Goal: Task Accomplishment & Management: Manage account settings

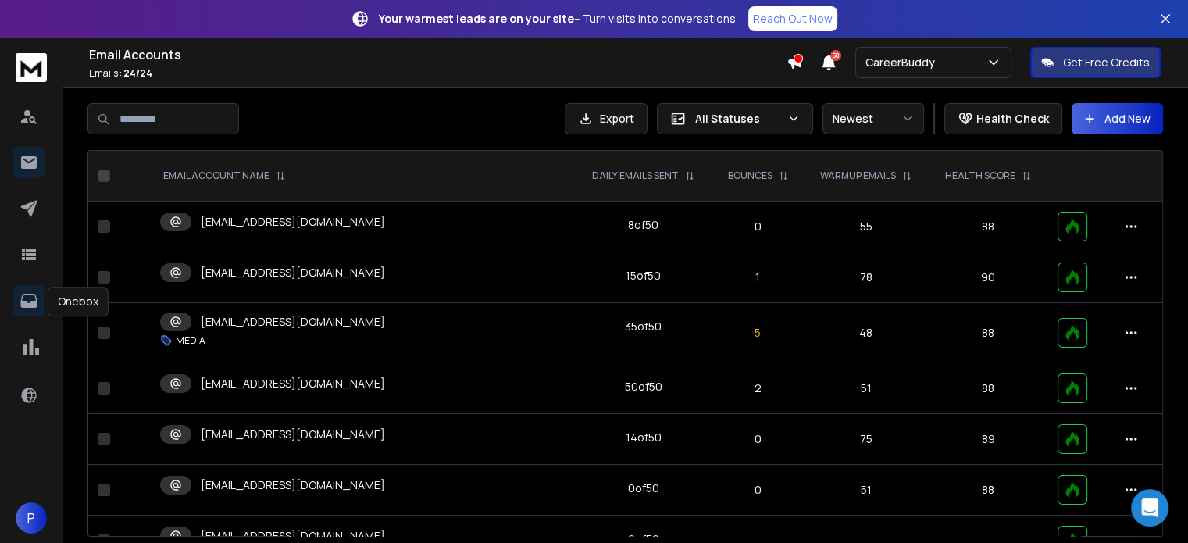
click at [28, 305] on icon at bounding box center [28, 301] width 16 height 14
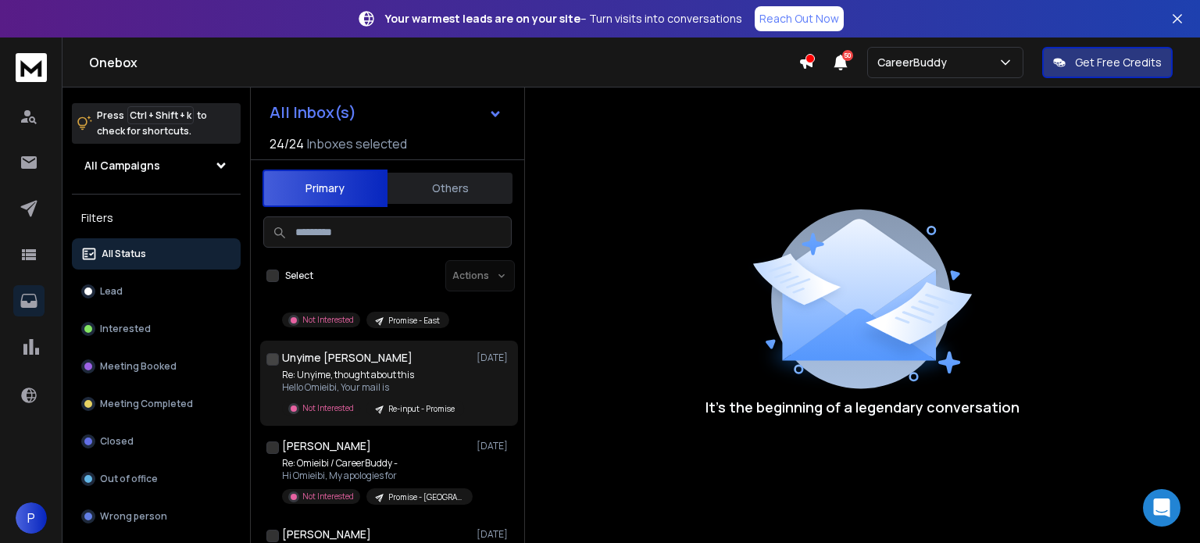
scroll to position [236, 0]
click at [442, 369] on p "Re: Unyime, thought about this" at bounding box center [373, 373] width 182 height 12
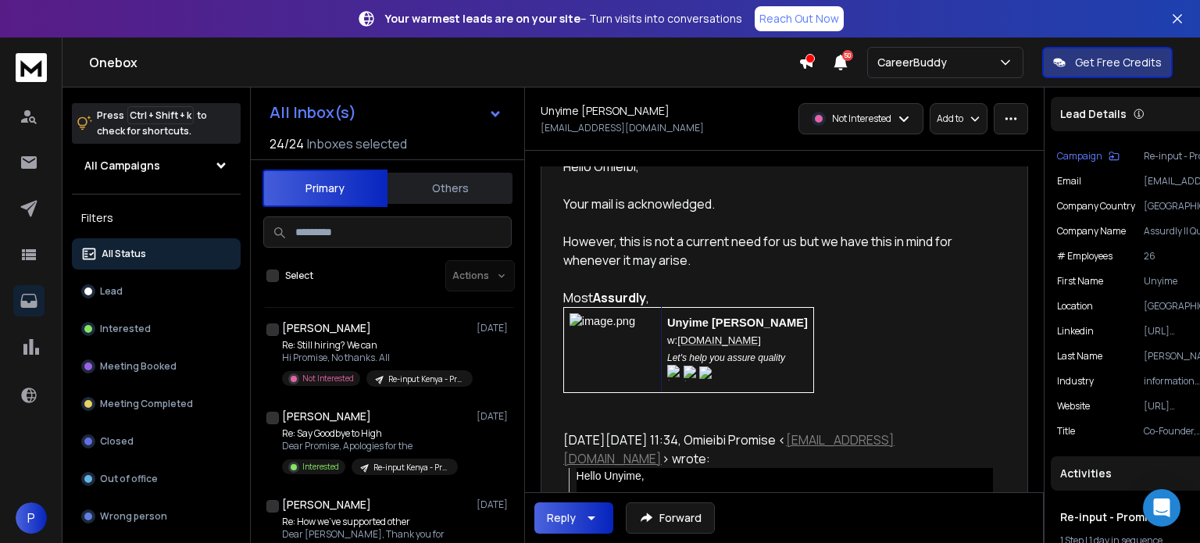
scroll to position [466, 0]
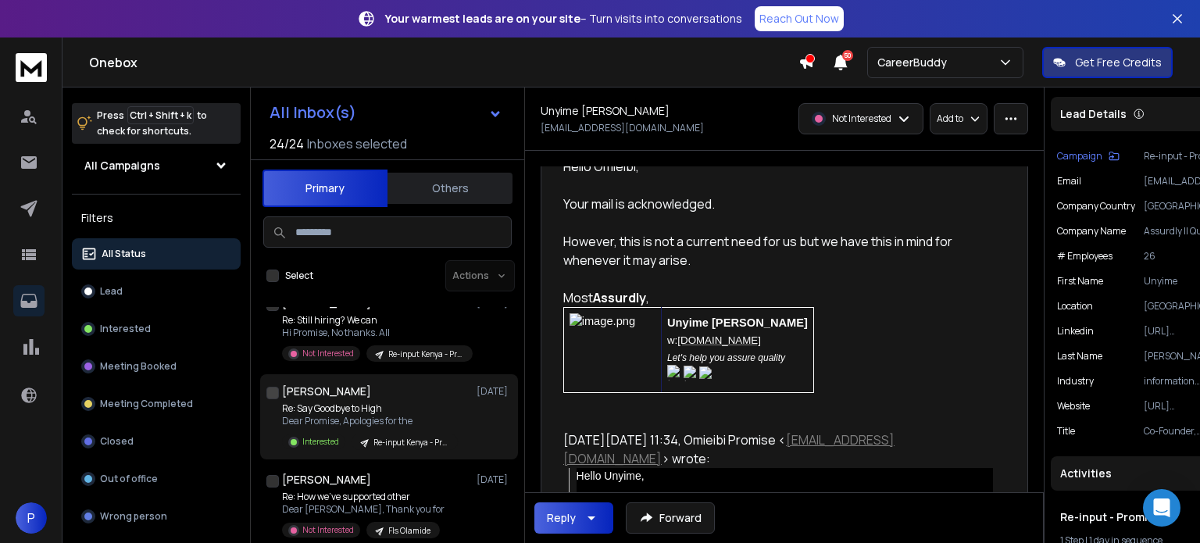
click at [426, 412] on p "Re: Say Goodbye to High" at bounding box center [370, 408] width 176 height 12
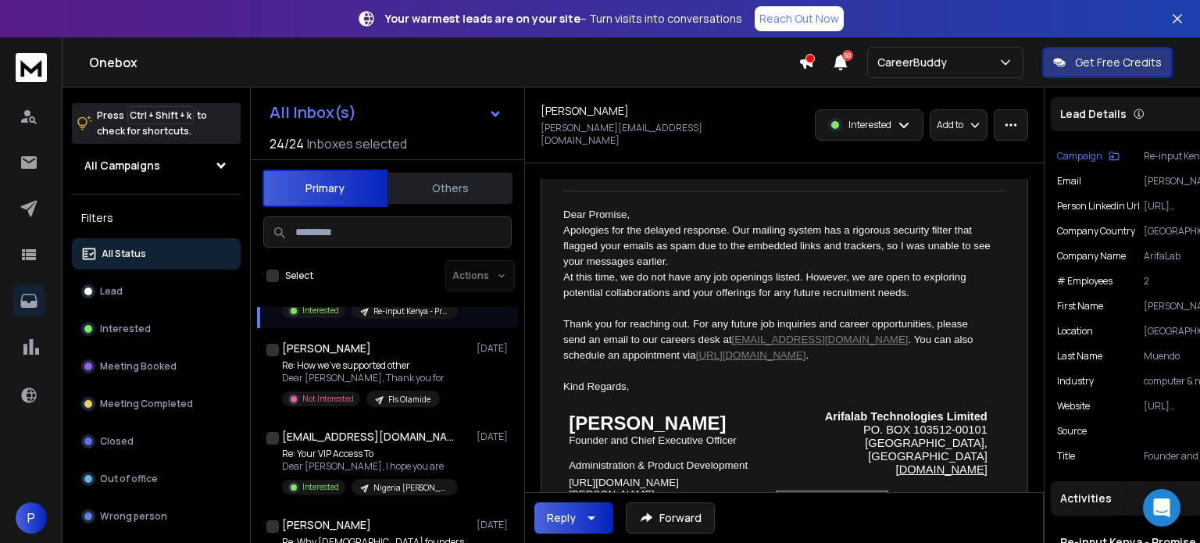
scroll to position [597, 0]
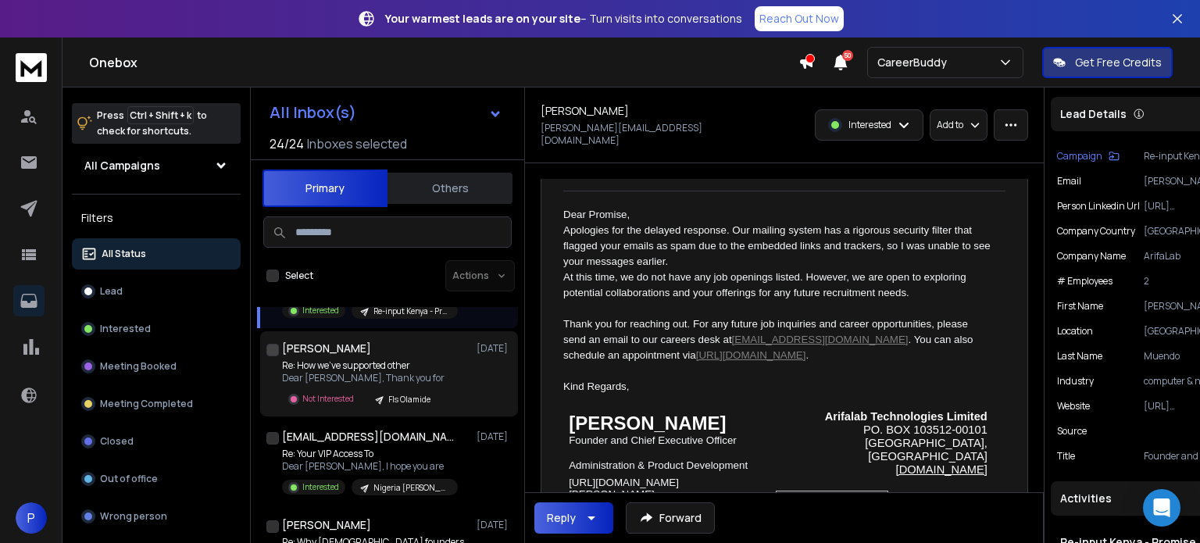
click at [421, 362] on p "Re: How we’ve supported other" at bounding box center [363, 365] width 162 height 12
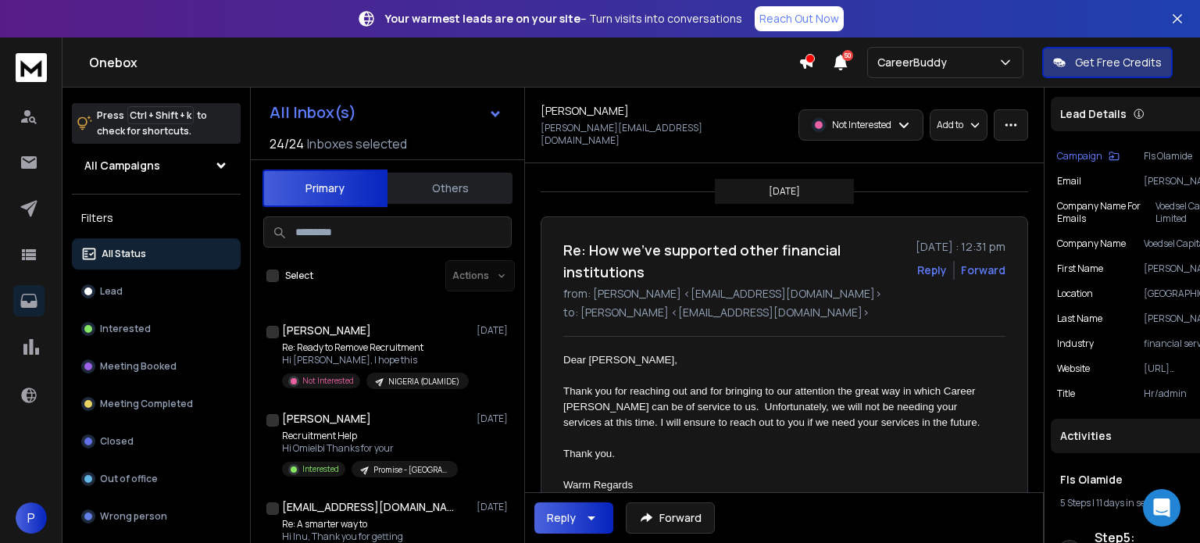
scroll to position [1058, 0]
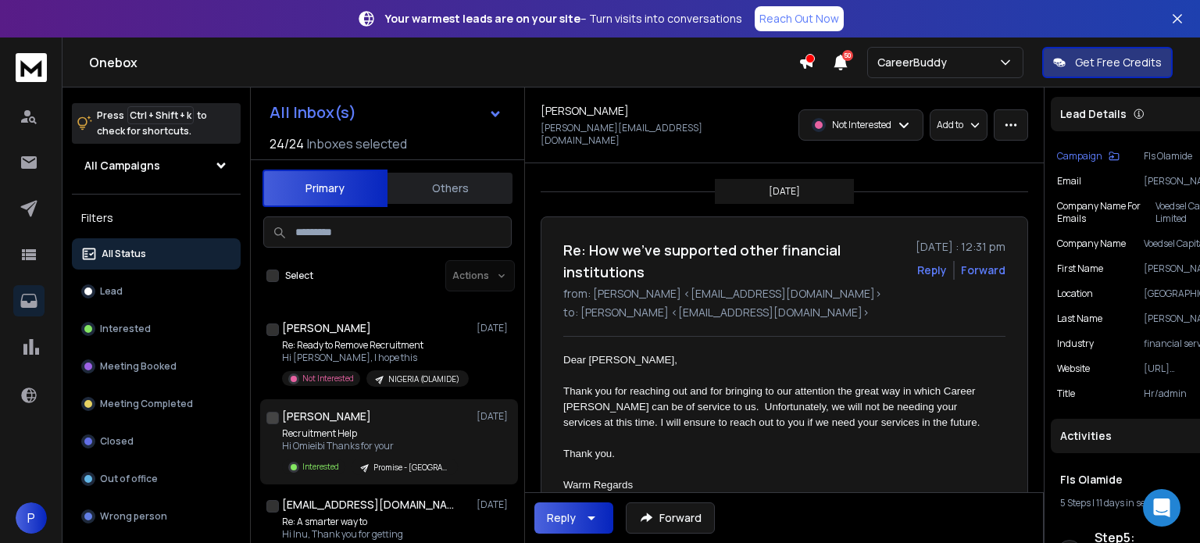
click at [422, 438] on p "Recruitment Help" at bounding box center [370, 433] width 176 height 12
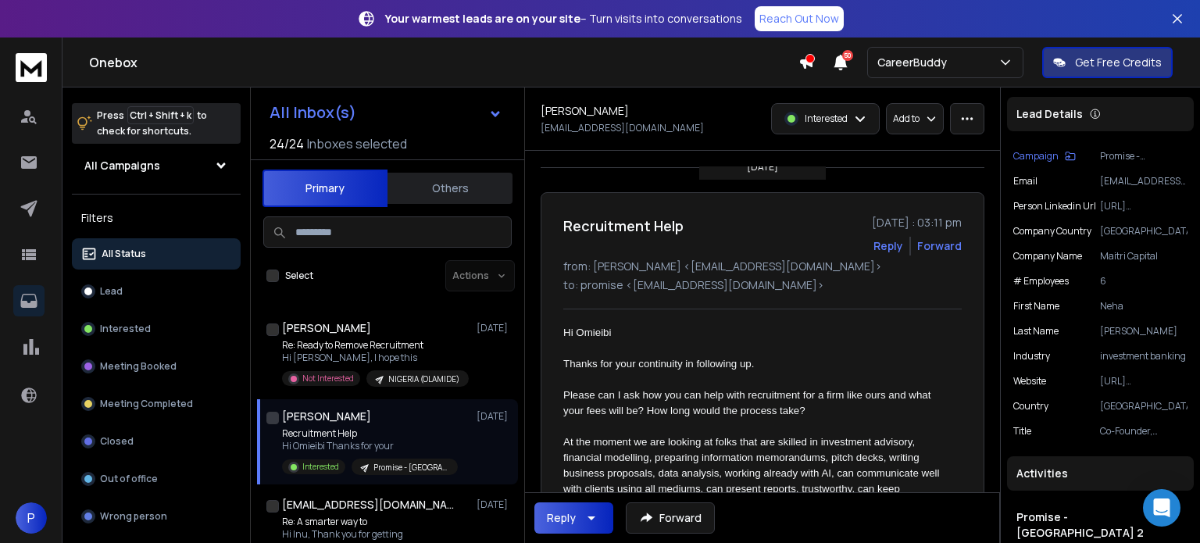
scroll to position [0, 0]
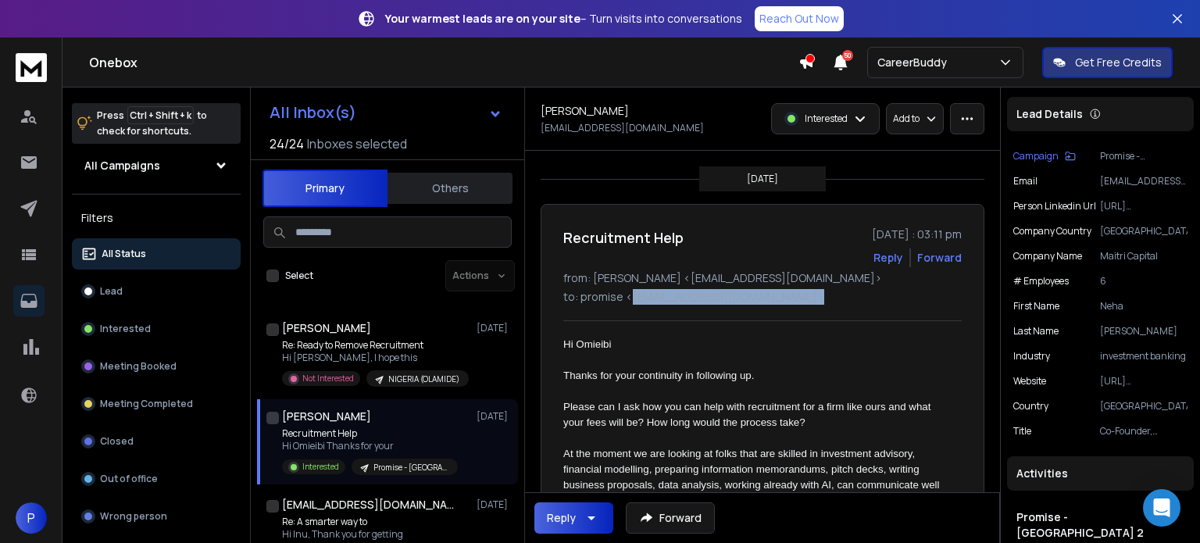
drag, startPoint x: 628, startPoint y: 297, endPoint x: 795, endPoint y: 298, distance: 167.2
click at [795, 298] on p "to: promise <[EMAIL_ADDRESS][DOMAIN_NAME]>" at bounding box center [762, 297] width 398 height 16
copy p "[EMAIL_ADDRESS][DOMAIN_NAME]"
